Goal: Check status: Verify the current state of an ongoing process or item

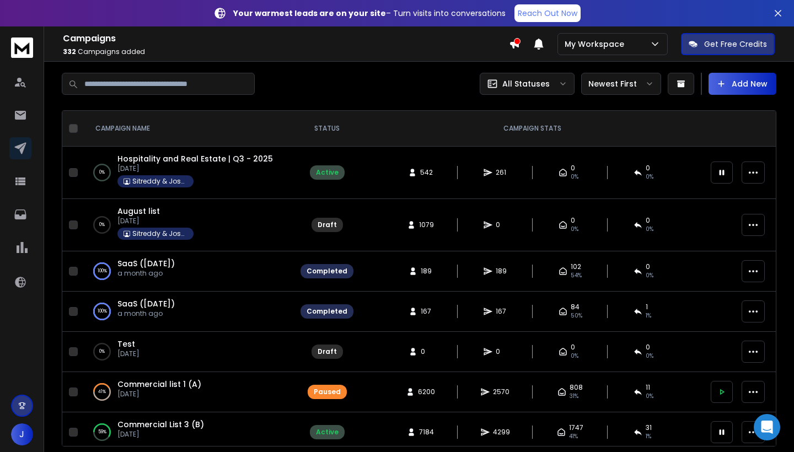
click at [242, 164] on p "[DATE]" at bounding box center [194, 168] width 155 height 9
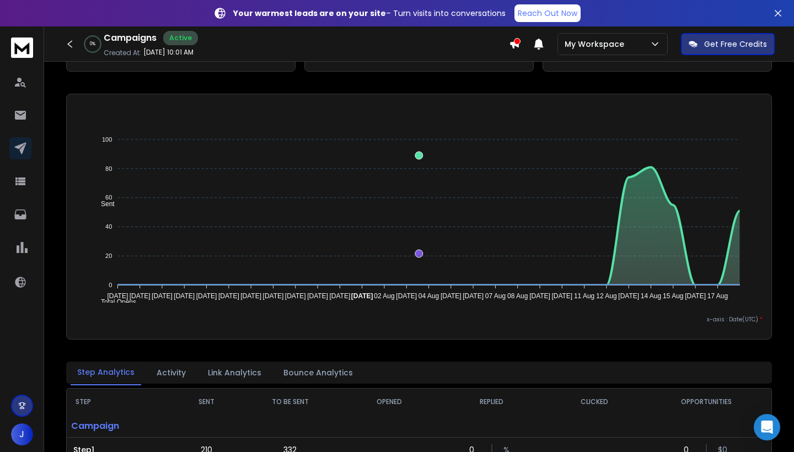
scroll to position [216, 0]
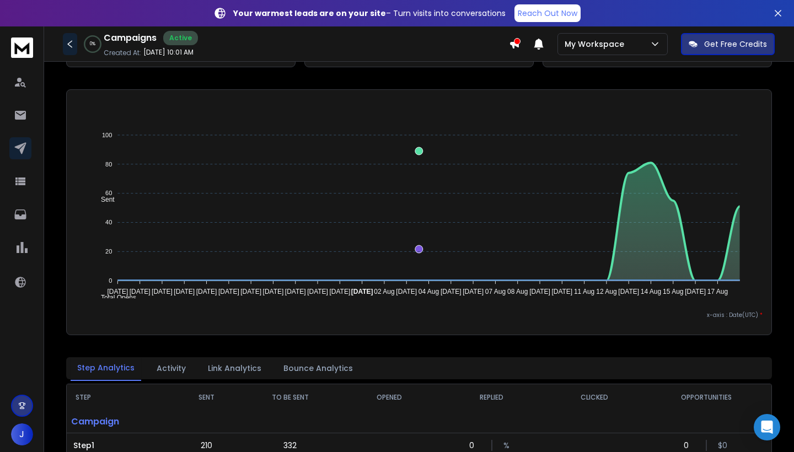
click at [72, 49] on icon at bounding box center [70, 44] width 10 height 10
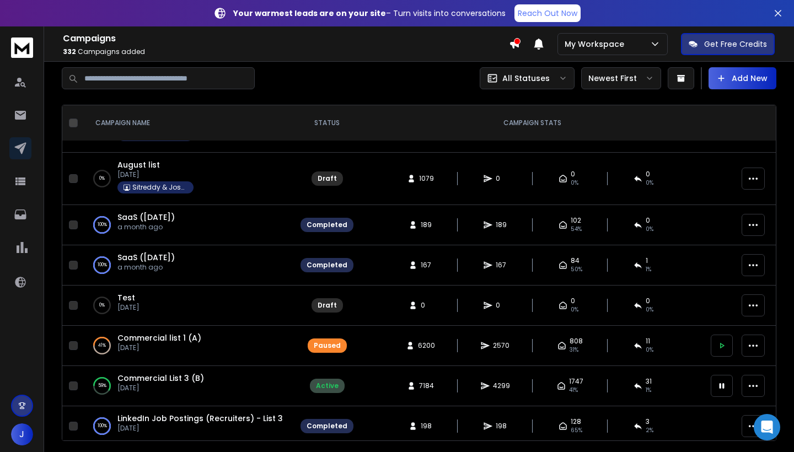
scroll to position [44, 0]
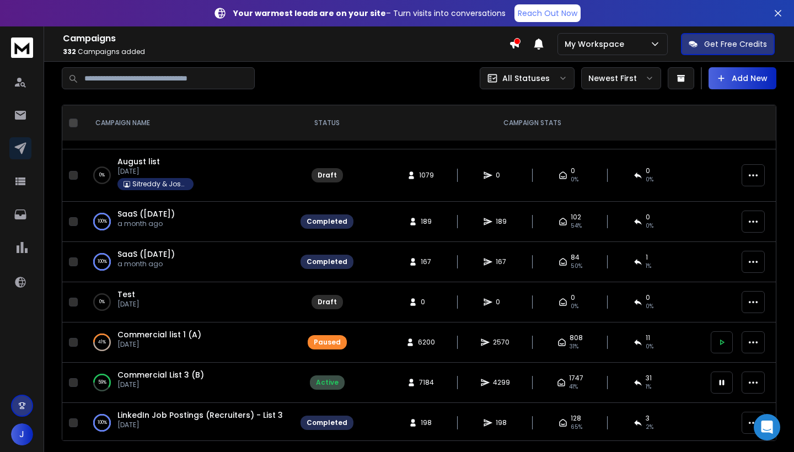
click at [209, 369] on div "59 % Commercial List 3 (B) [DATE]" at bounding box center [188, 382] width 190 height 26
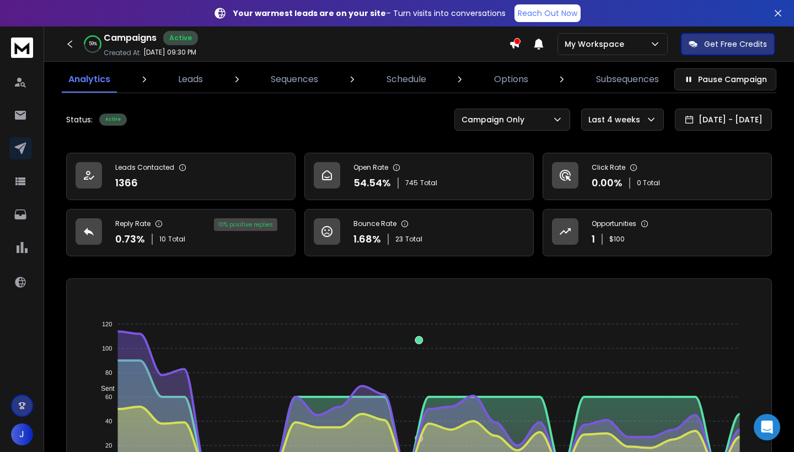
click at [349, 103] on div "Campaign Commercial List 3 (B) Analytics Leads Sequences Schedule Options Subse…" at bounding box center [419, 361] width 714 height 631
click at [408, 117] on div "Status: Active Pause Campaign Campaign Only Last 4 weeks [DATE] - [DATE]" at bounding box center [419, 120] width 706 height 22
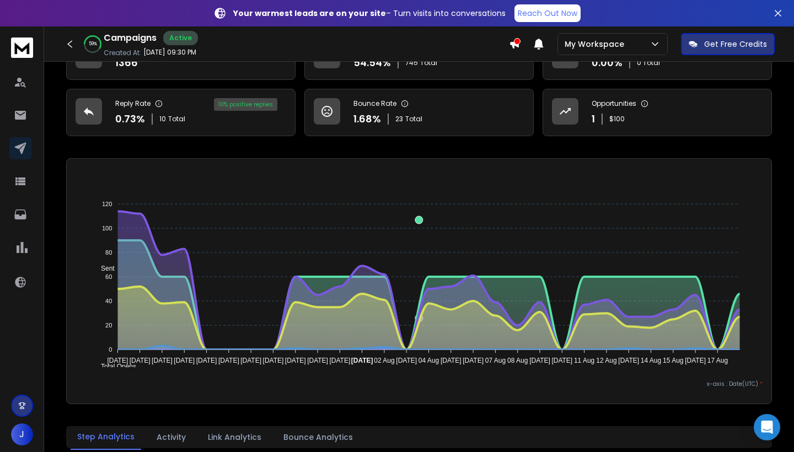
scroll to position [184, 0]
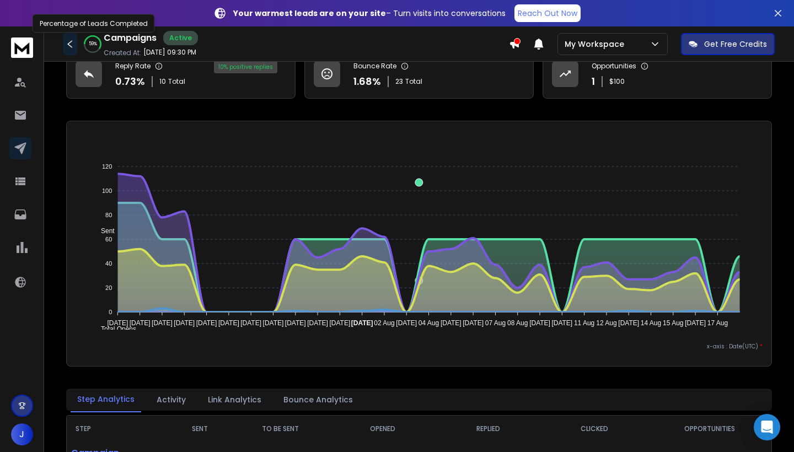
click at [69, 39] on icon at bounding box center [70, 44] width 10 height 10
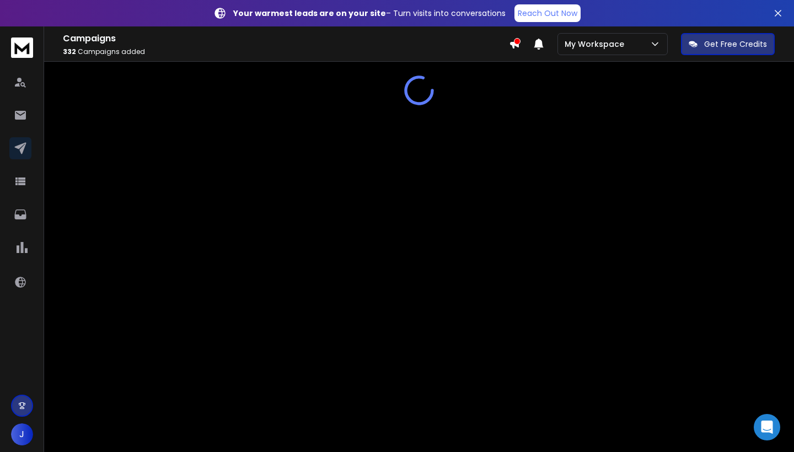
scroll to position [26, 0]
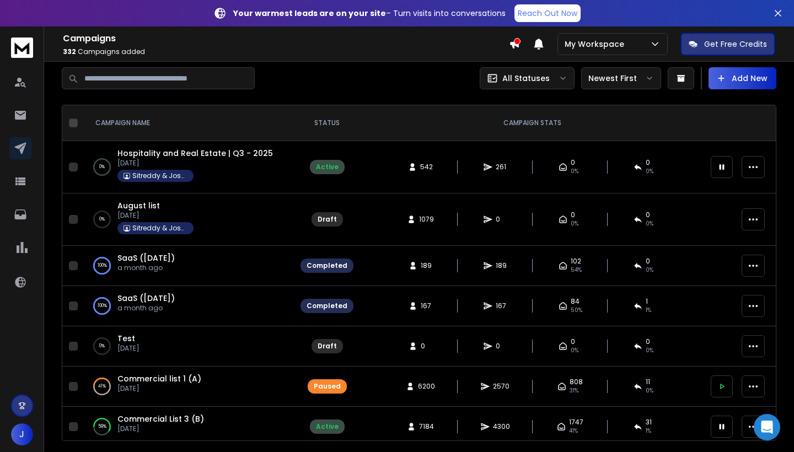
click at [360, 68] on div "Campaigns 332 Campaigns Added All Statuses Newest First Add New CAMPAIGN NAME S…" at bounding box center [419, 254] width 714 height 374
